Goal: Find specific page/section: Find specific page/section

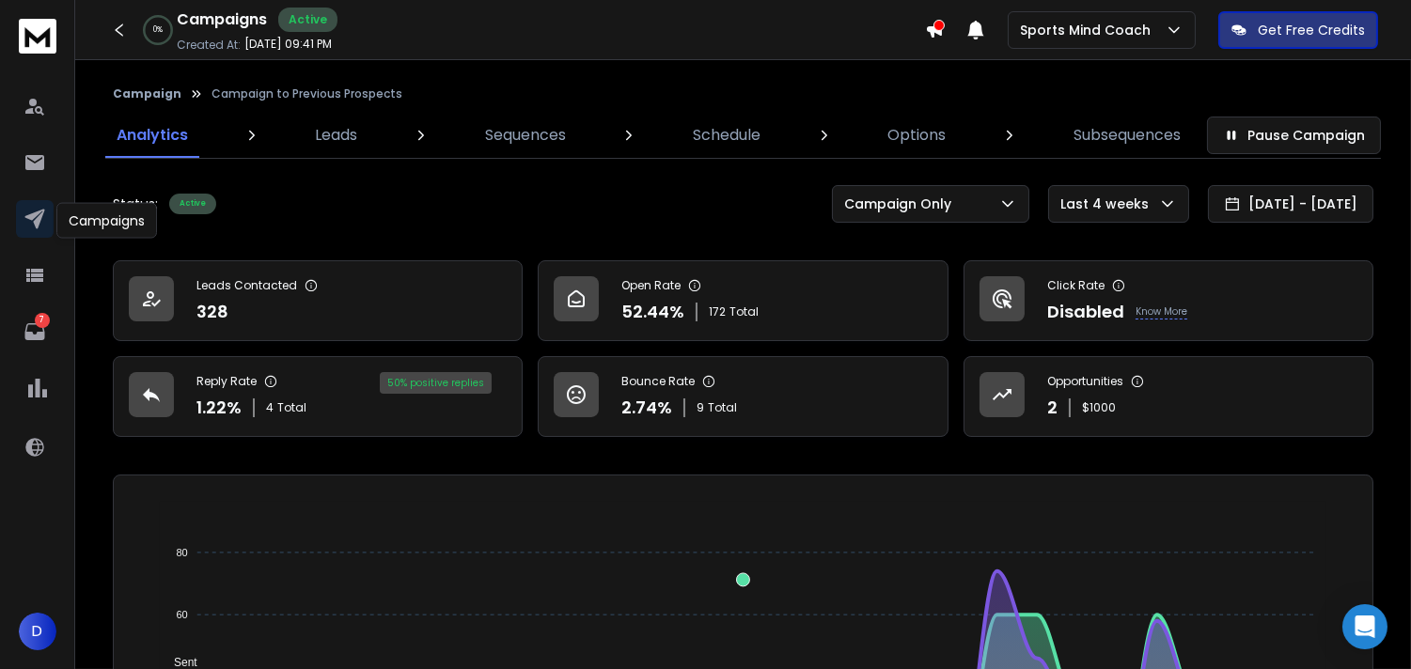
click at [25, 209] on icon at bounding box center [35, 219] width 23 height 23
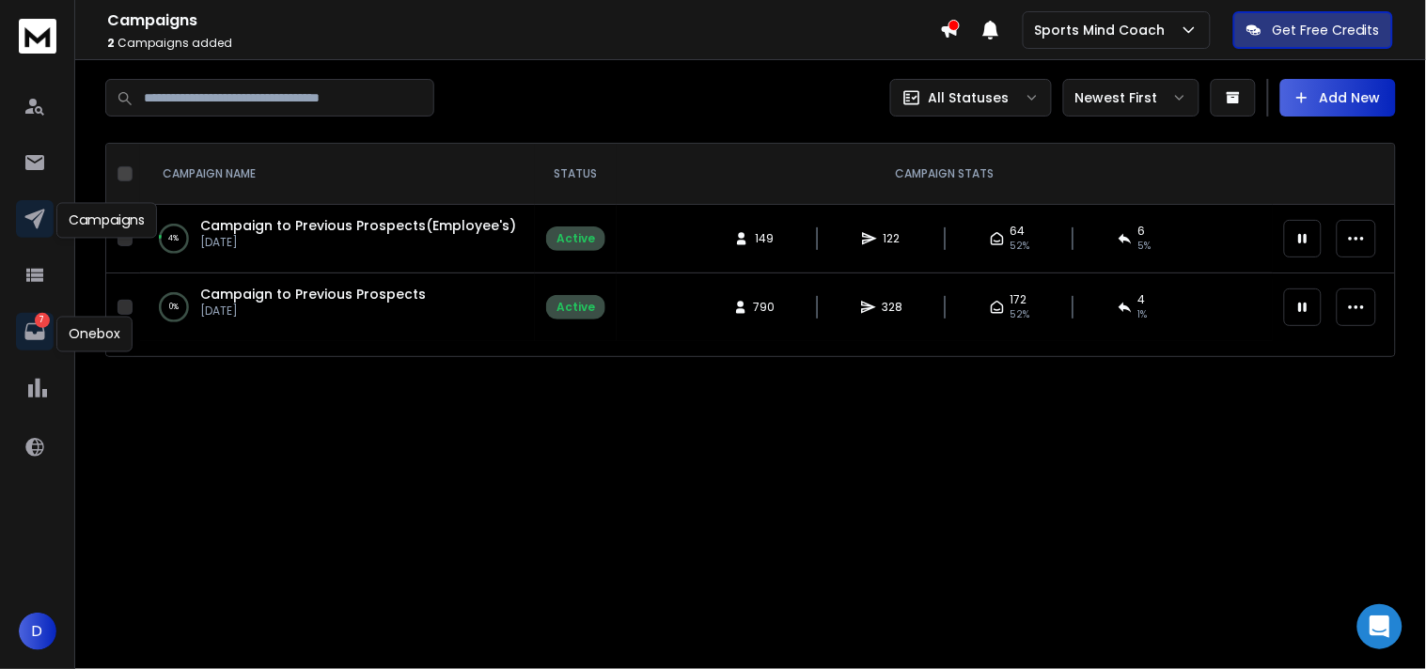
click at [36, 340] on icon at bounding box center [34, 331] width 20 height 17
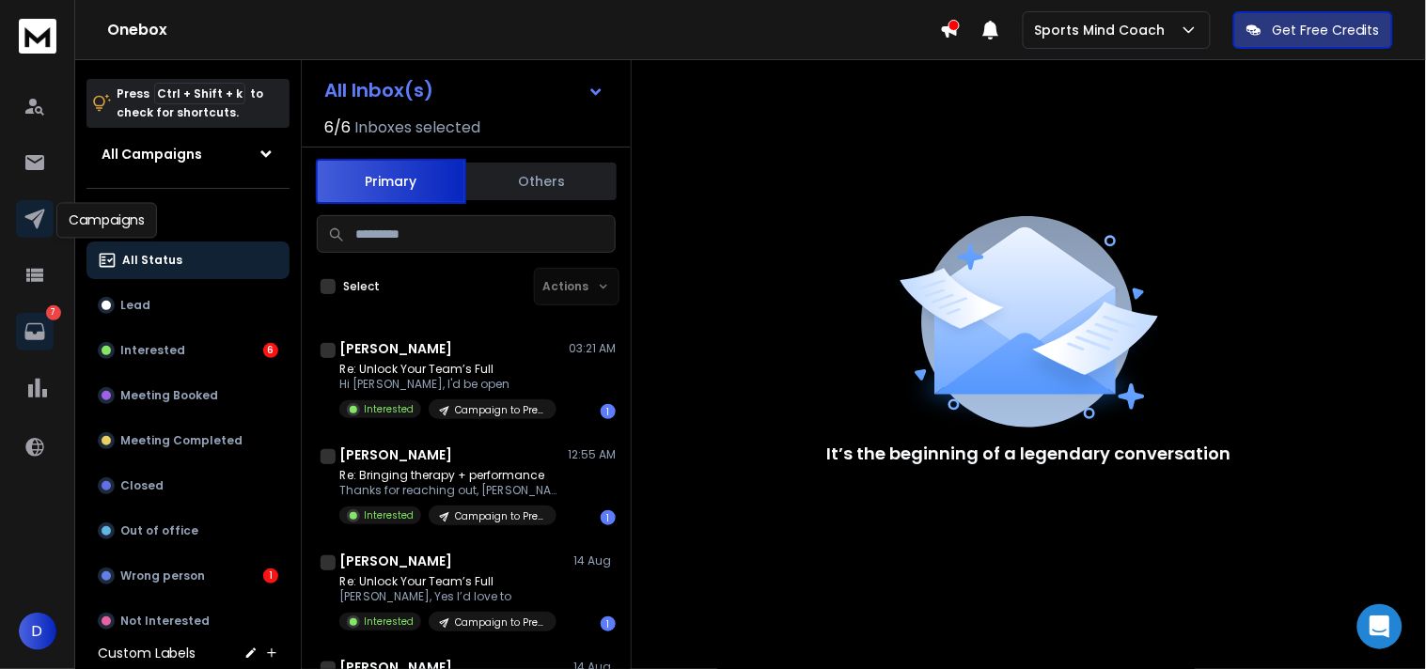
click at [24, 233] on link at bounding box center [35, 219] width 38 height 38
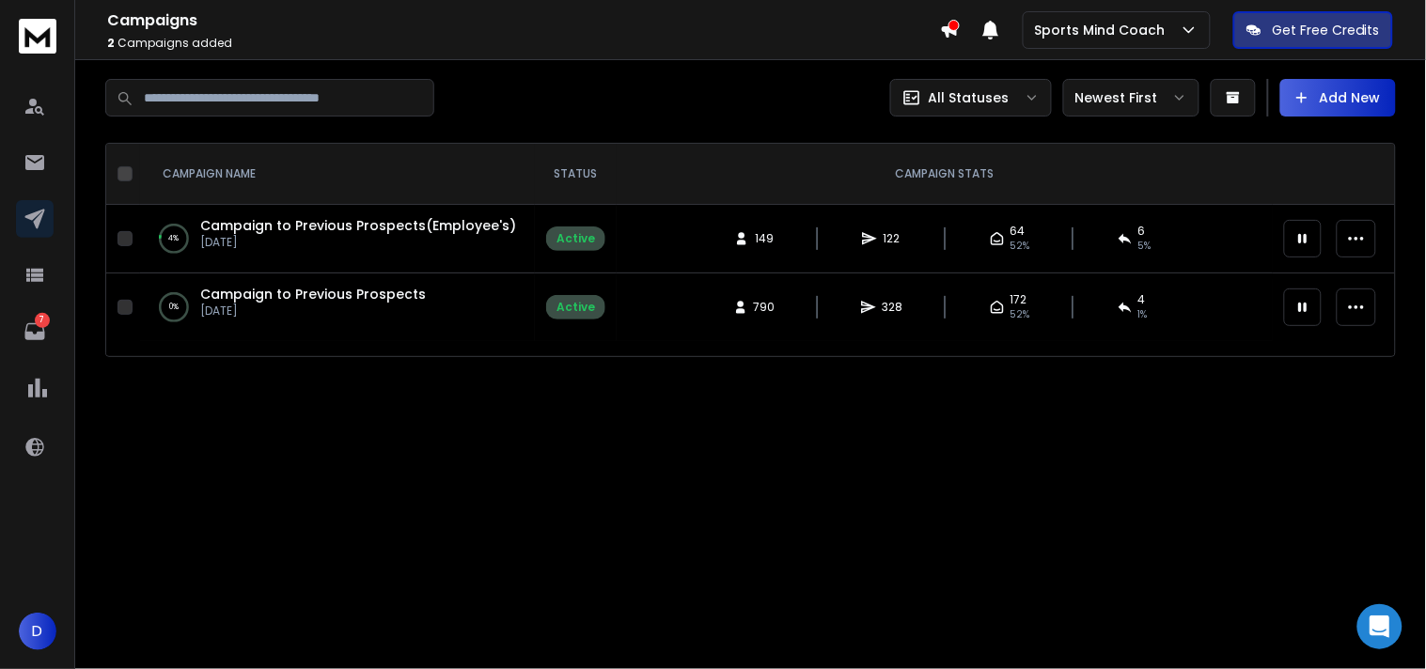
click at [506, 392] on div "Your warmest leads are on your site – Turn visits into conversations Reach Out …" at bounding box center [713, 334] width 1426 height 669
